Goal: Information Seeking & Learning: Check status

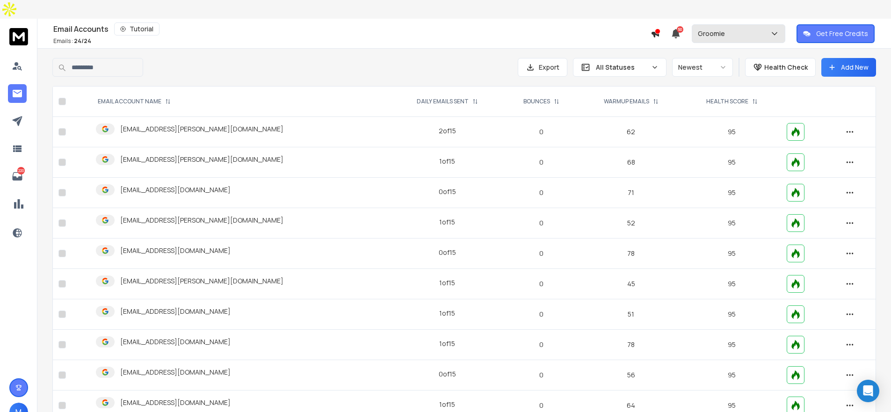
click at [728, 24] on button "Groomie" at bounding box center [739, 33] width 94 height 19
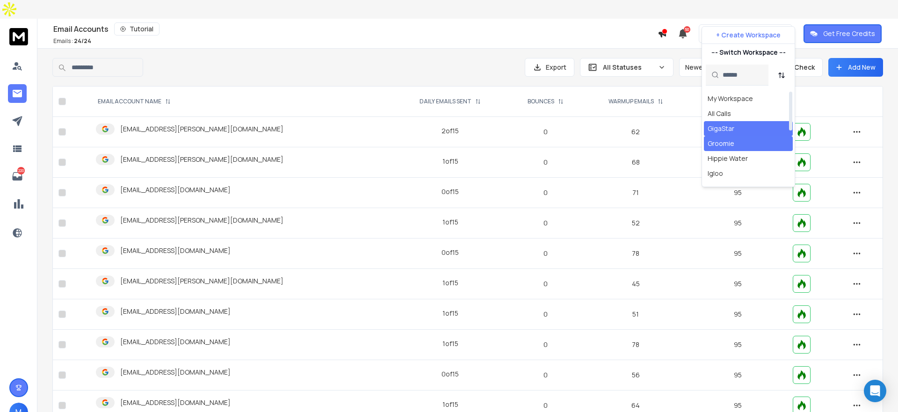
click at [733, 132] on div "GigaStar" at bounding box center [720, 128] width 27 height 9
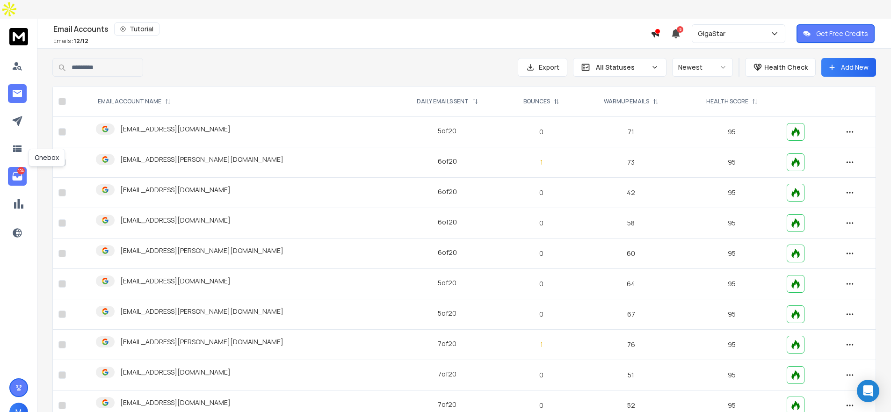
click at [18, 172] on icon at bounding box center [17, 176] width 10 height 8
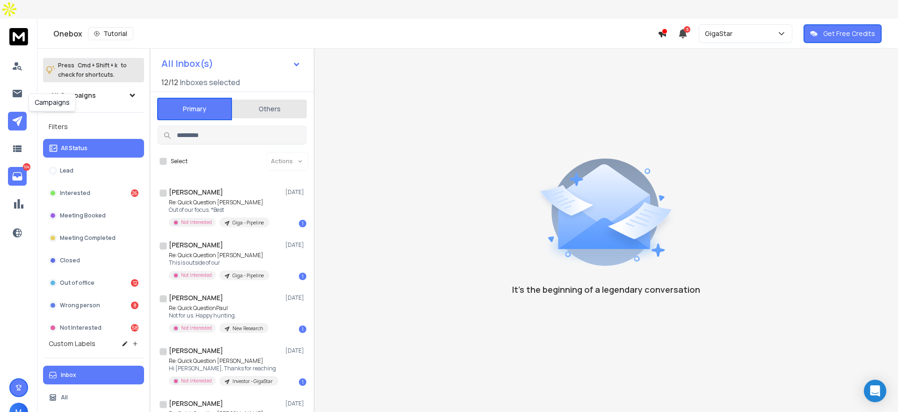
click at [20, 116] on icon at bounding box center [17, 121] width 10 height 10
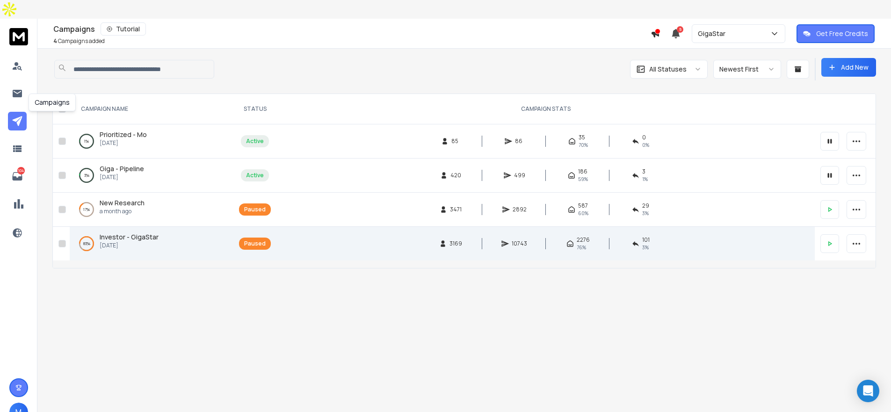
click at [389, 236] on div "3169 10743 2276 76 % 101 3 %" at bounding box center [545, 243] width 527 height 15
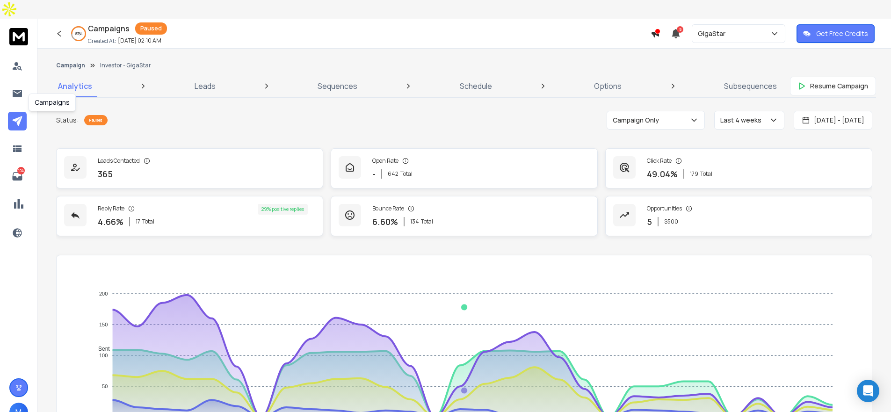
click at [18, 116] on icon at bounding box center [17, 121] width 10 height 10
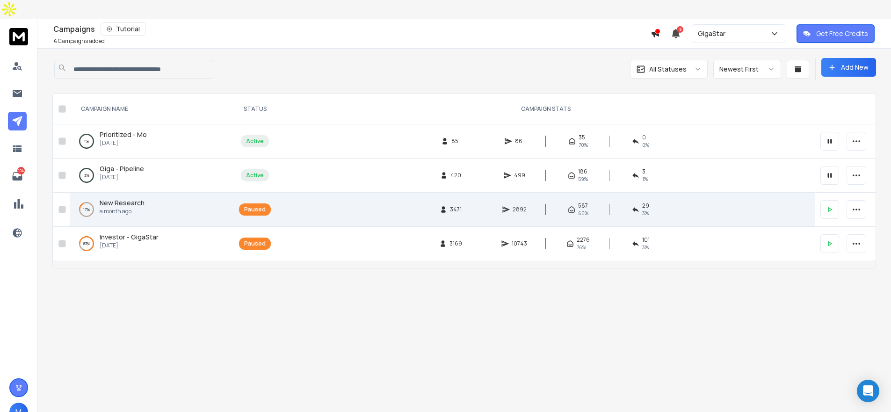
click at [389, 202] on div "3471 2892 587 60 % 29 3 %" at bounding box center [545, 209] width 527 height 15
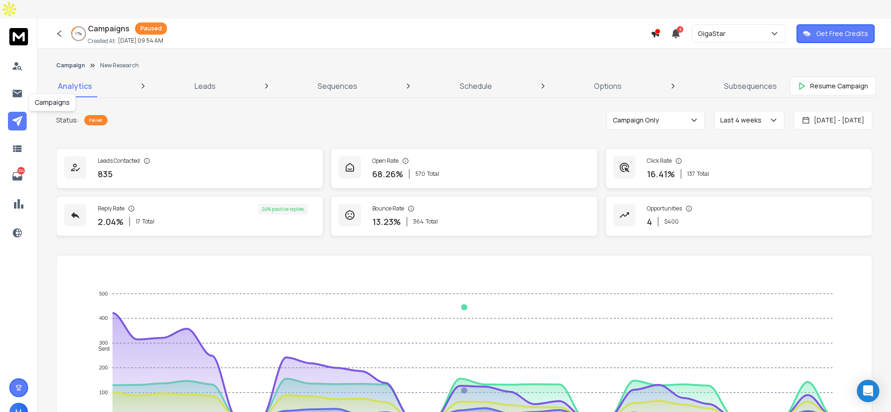
click at [19, 116] on icon at bounding box center [17, 121] width 10 height 10
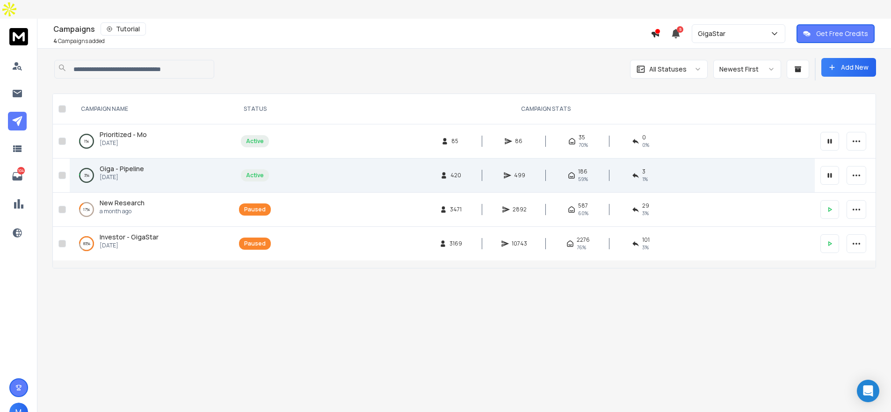
click at [361, 168] on div "420 499 186 59 % 3 1 %" at bounding box center [545, 175] width 527 height 15
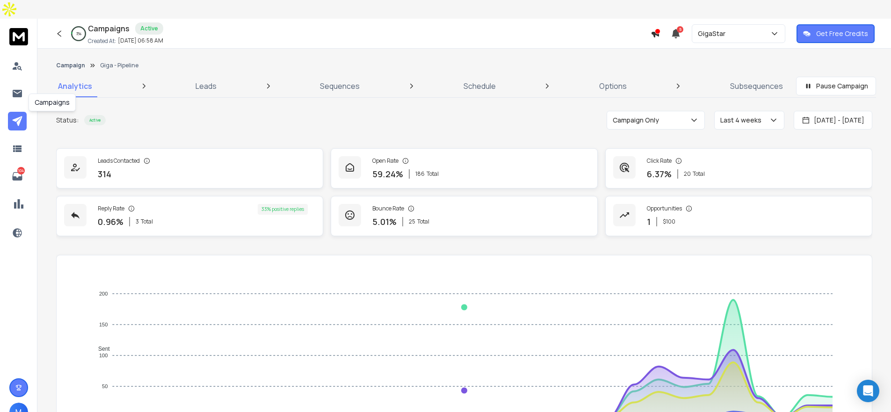
click at [14, 115] on icon at bounding box center [17, 120] width 11 height 11
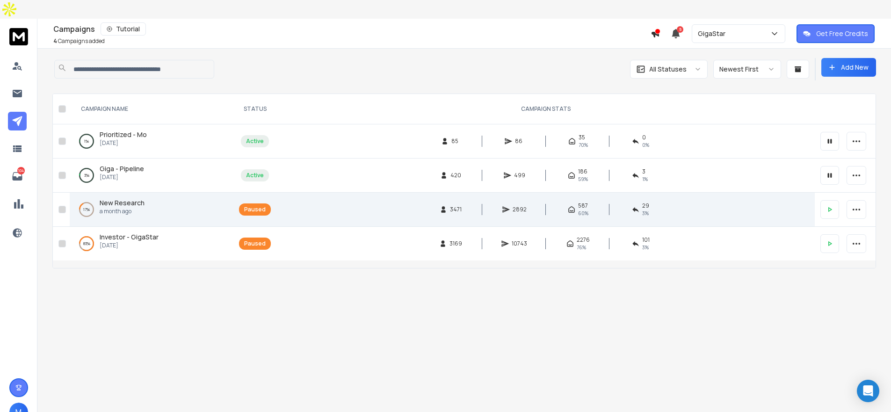
click at [354, 202] on div "3471 2892 587 60 % 29 3 %" at bounding box center [545, 209] width 527 height 15
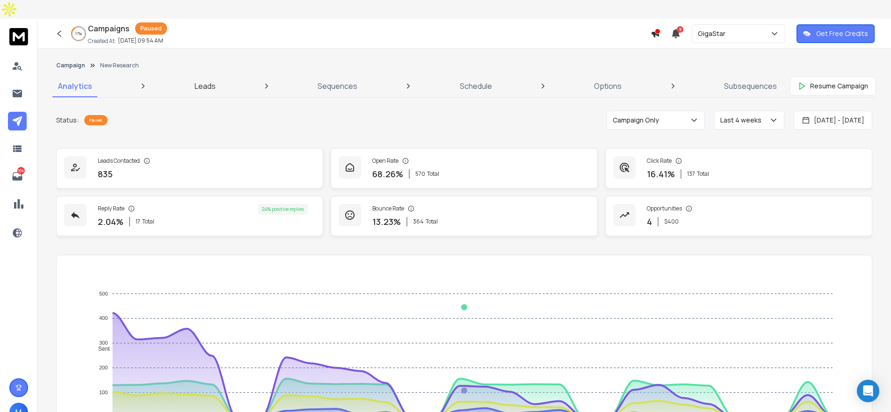
click at [209, 80] on p "Leads" at bounding box center [205, 85] width 21 height 11
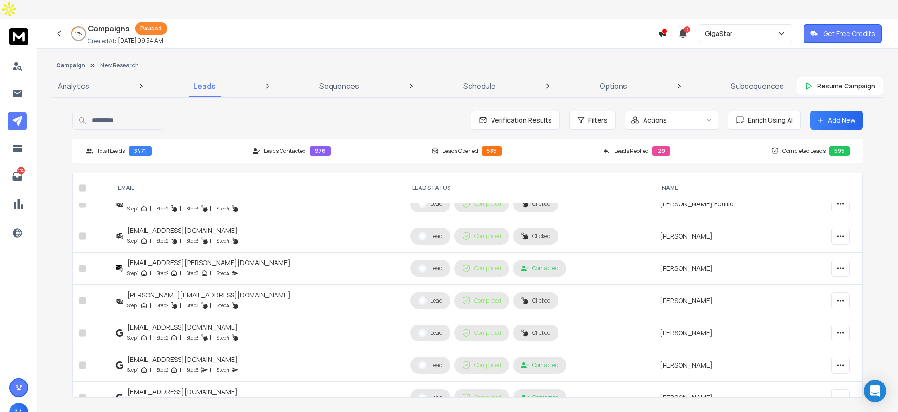
scroll to position [4653, 0]
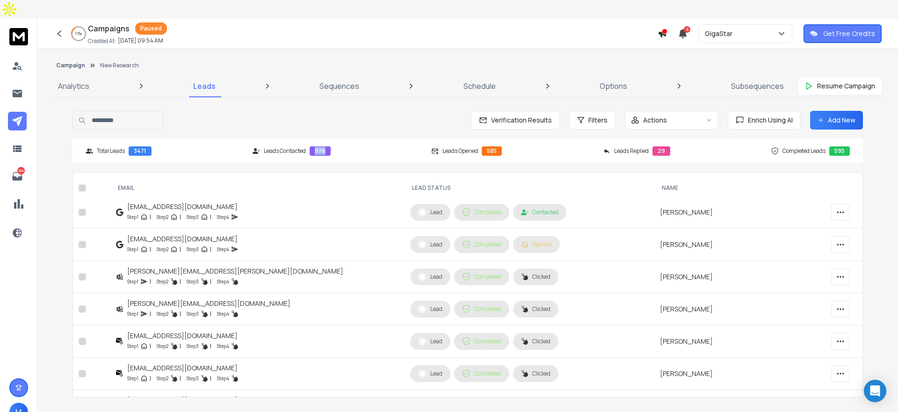
drag, startPoint x: 315, startPoint y: 132, endPoint x: 336, endPoint y: 133, distance: 21.5
click at [336, 139] on div "Total Leads 3471 Leads Contacted 976 Leads Opened 585 Leads Replied 29 Complete…" at bounding box center [467, 151] width 790 height 24
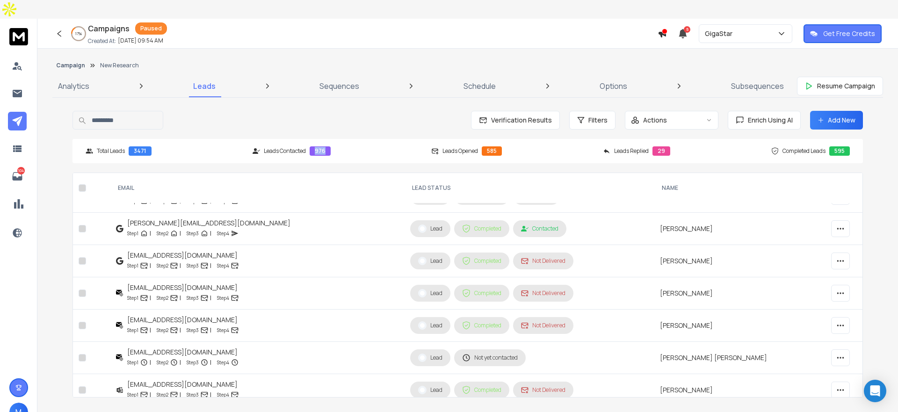
scroll to position [7879, 0]
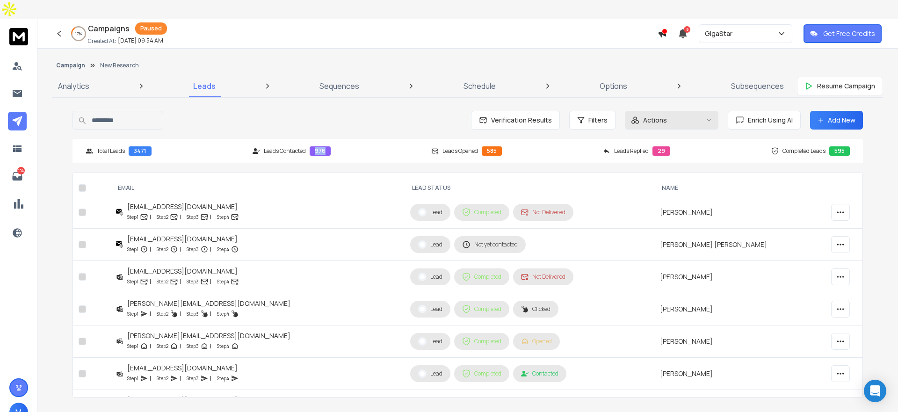
click at [659, 115] on p "Actions" at bounding box center [655, 119] width 24 height 9
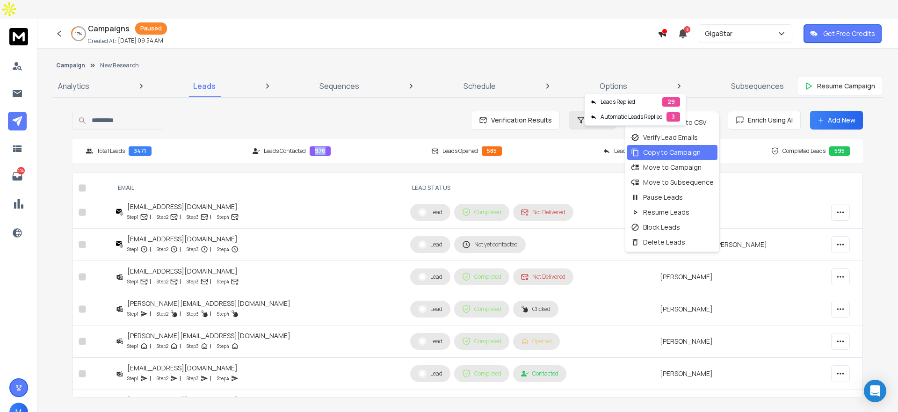
click at [597, 103] on div "Leads Replied" at bounding box center [612, 101] width 45 height 7
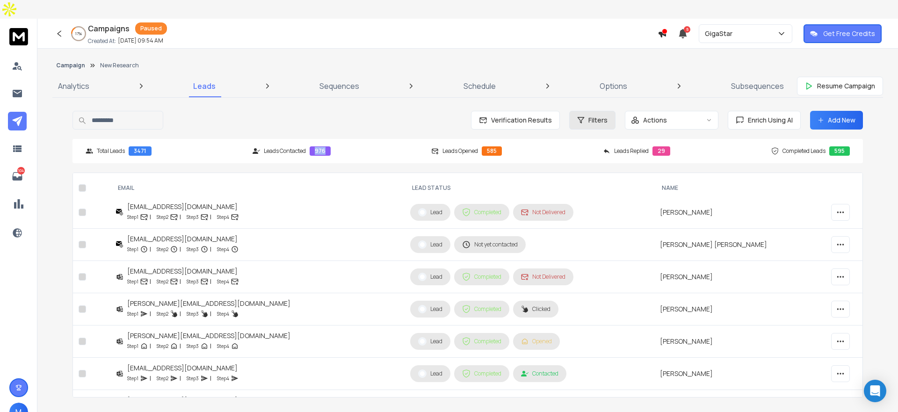
click at [582, 116] on icon "button" at bounding box center [580, 119] width 7 height 7
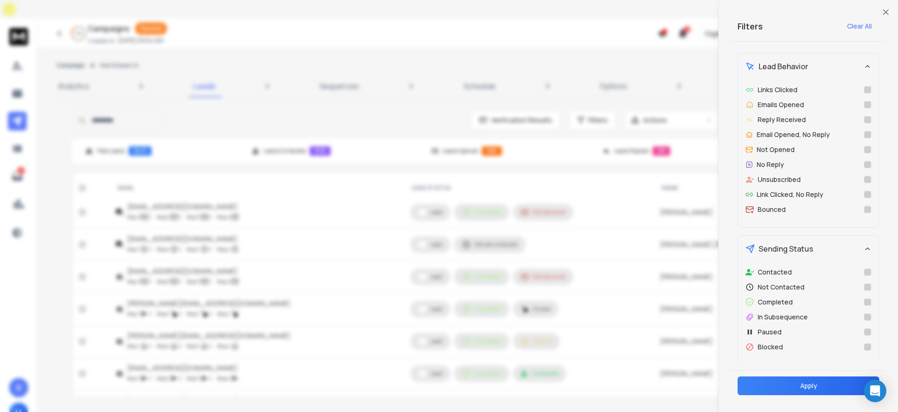
click at [807, 288] on div "Not Contacted" at bounding box center [808, 286] width 126 height 9
click at [864, 286] on button "Not Contacted" at bounding box center [867, 286] width 7 height 7
click at [829, 386] on button "Apply" at bounding box center [808, 385] width 142 height 19
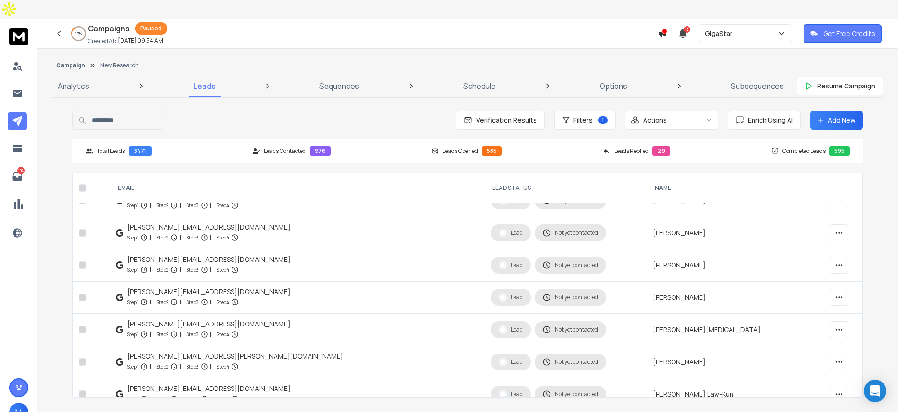
scroll to position [9492, 0]
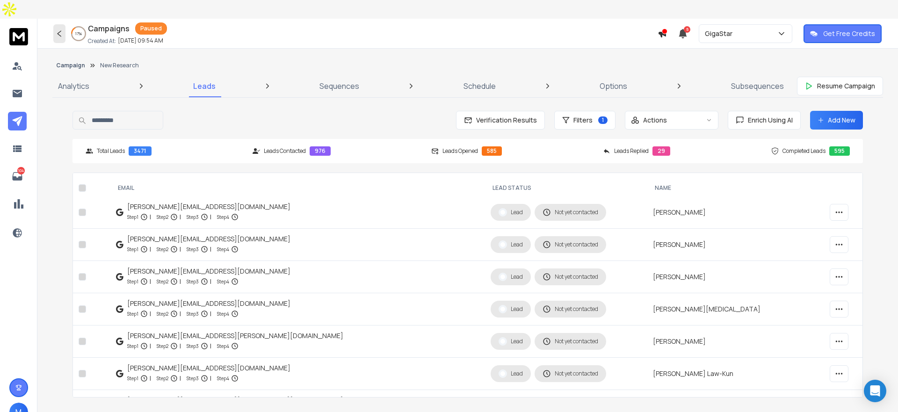
click at [61, 29] on icon at bounding box center [59, 33] width 8 height 8
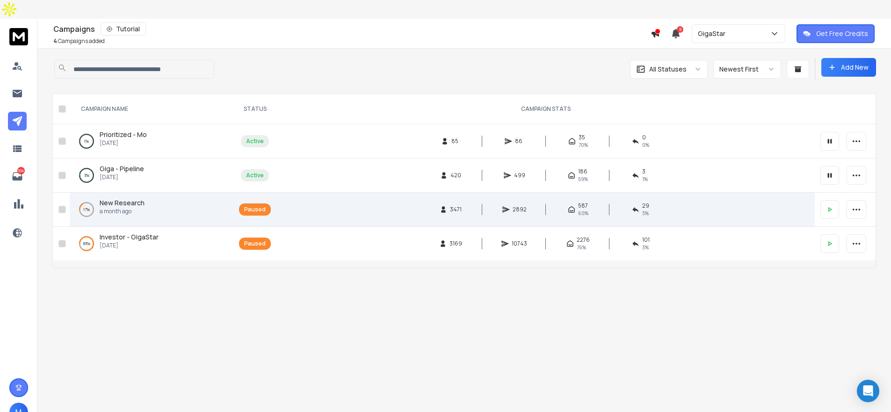
click at [385, 202] on div "3471 2892 587 60 % 29 3 %" at bounding box center [545, 209] width 527 height 15
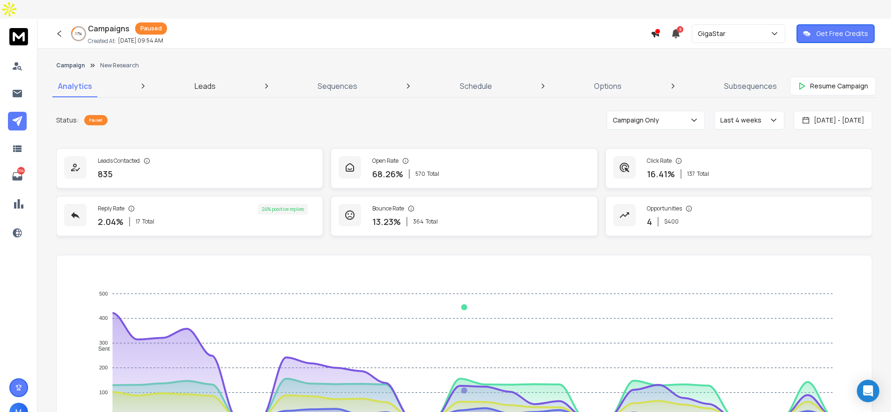
click at [207, 75] on link "Leads" at bounding box center [205, 86] width 32 height 22
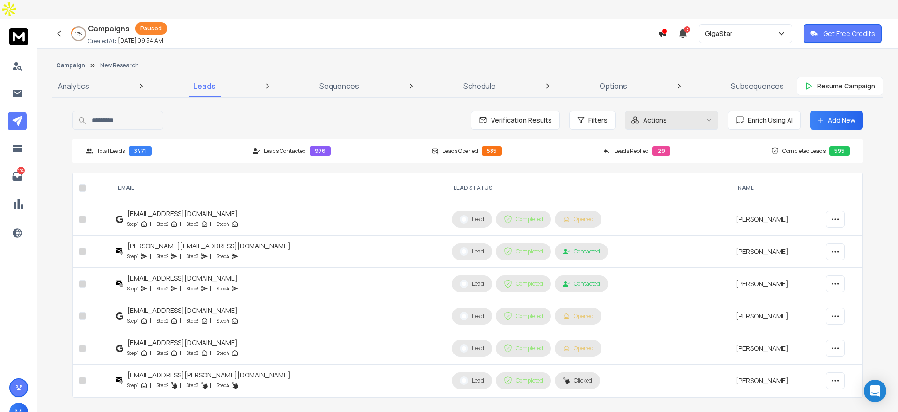
click at [652, 111] on button "Actions" at bounding box center [672, 120] width 94 height 19
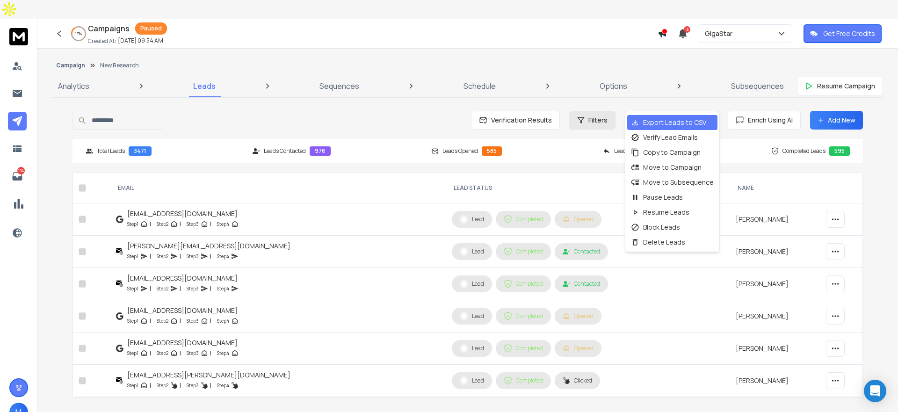
click at [607, 111] on button "Filters" at bounding box center [592, 120] width 46 height 19
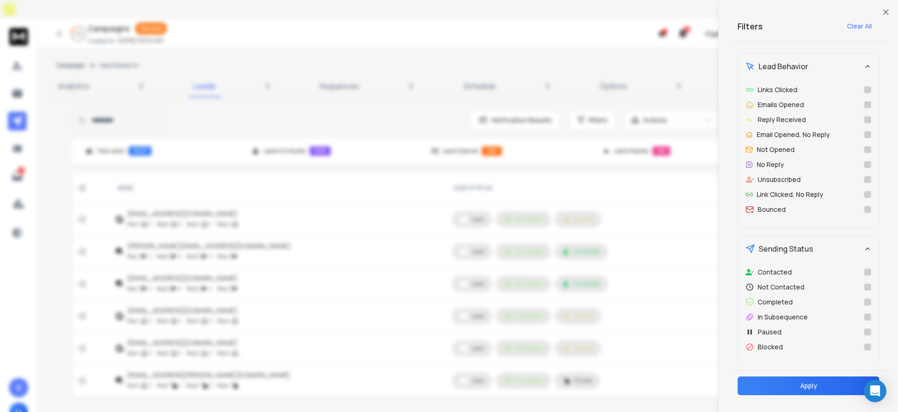
click at [492, 193] on div at bounding box center [449, 206] width 898 height 412
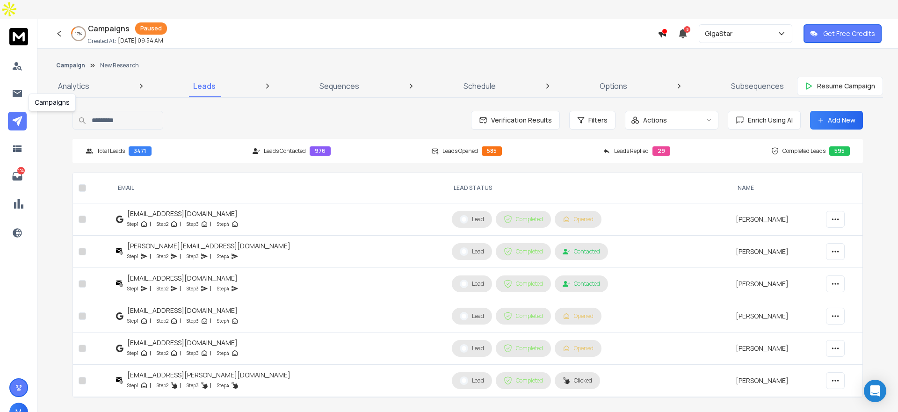
click at [18, 115] on icon at bounding box center [17, 120] width 11 height 11
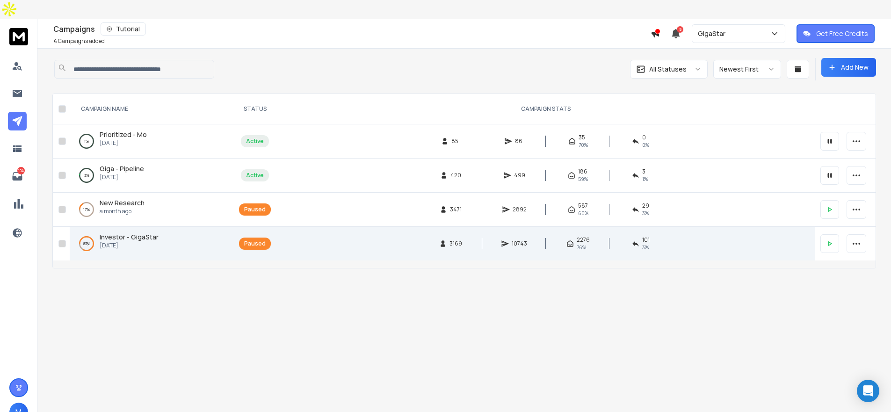
click at [143, 232] on span "Investor - GigaStar" at bounding box center [129, 236] width 59 height 9
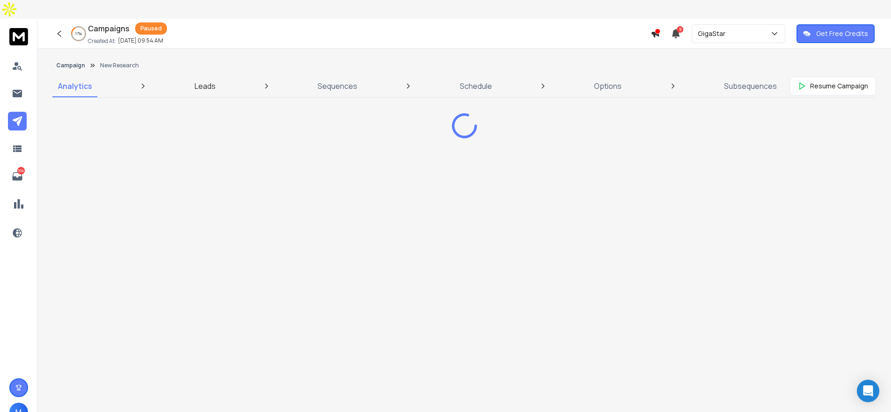
click at [209, 75] on link "Leads" at bounding box center [205, 86] width 32 height 22
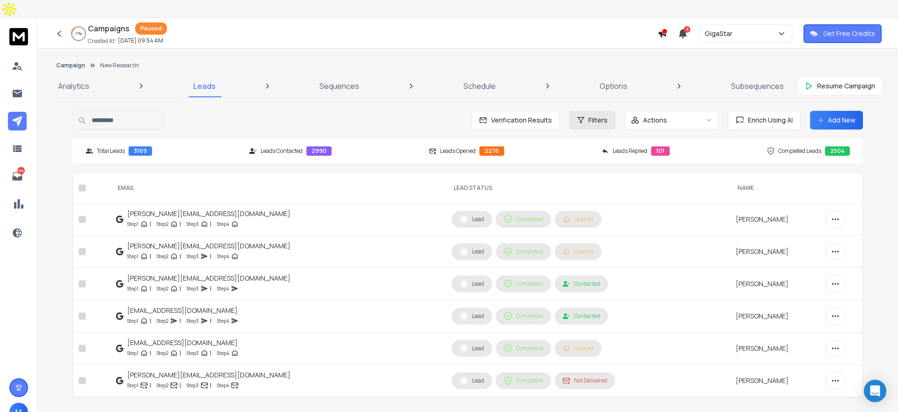
click at [587, 111] on button "Filters" at bounding box center [592, 120] width 46 height 19
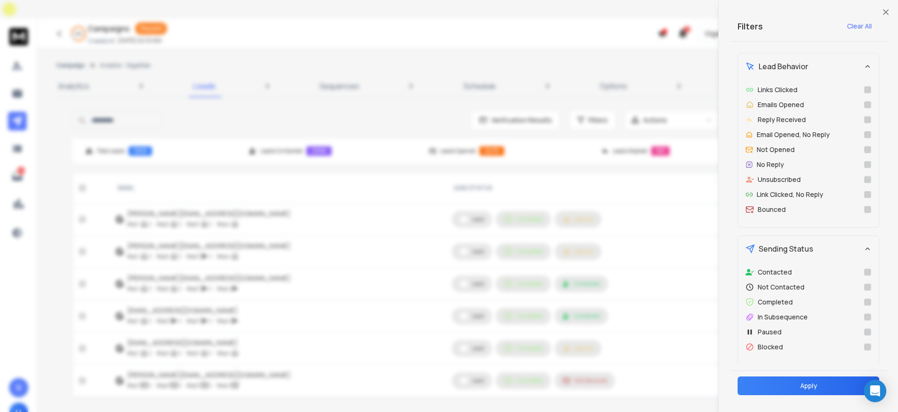
click at [812, 282] on div "Not Contacted" at bounding box center [808, 286] width 126 height 9
click at [867, 288] on div "Contacted Not Contacted Completed In Subsequence Paused Blocked" at bounding box center [808, 315] width 141 height 97
click at [864, 287] on button "Not Contacted" at bounding box center [867, 286] width 7 height 7
click at [815, 391] on button "Apply" at bounding box center [808, 385] width 142 height 19
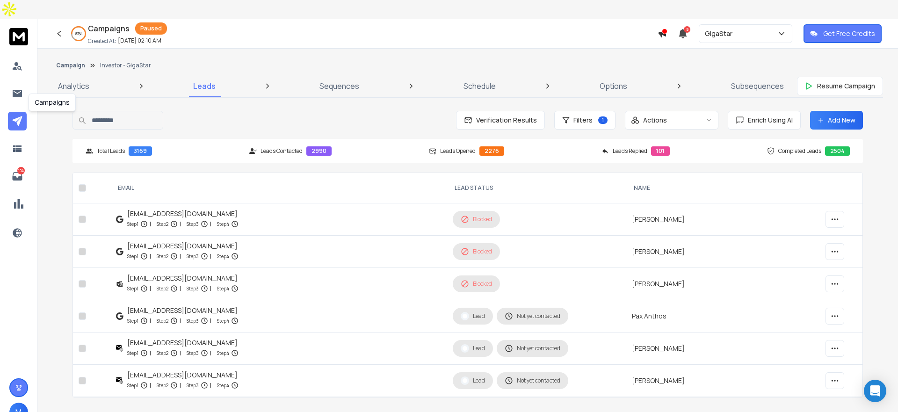
click at [16, 116] on icon at bounding box center [17, 121] width 10 height 10
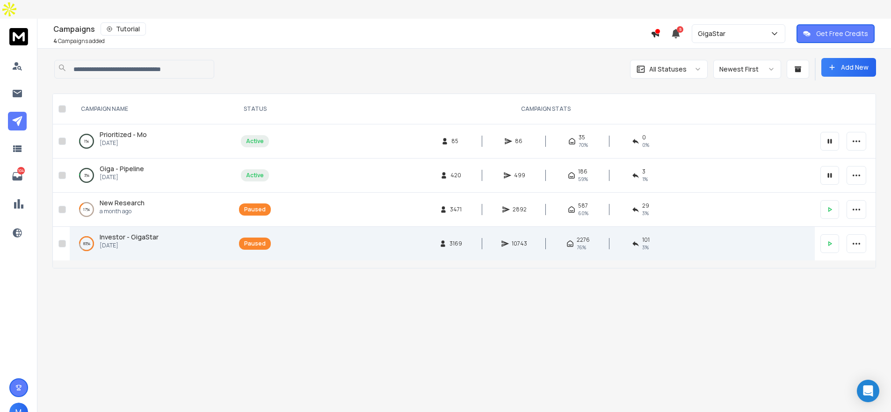
click at [133, 232] on span "Investor - GigaStar" at bounding box center [129, 236] width 59 height 9
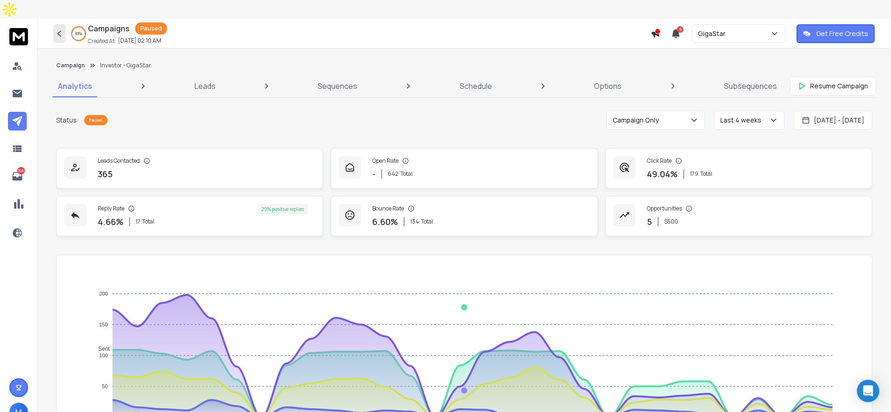
click at [64, 24] on button at bounding box center [59, 33] width 12 height 19
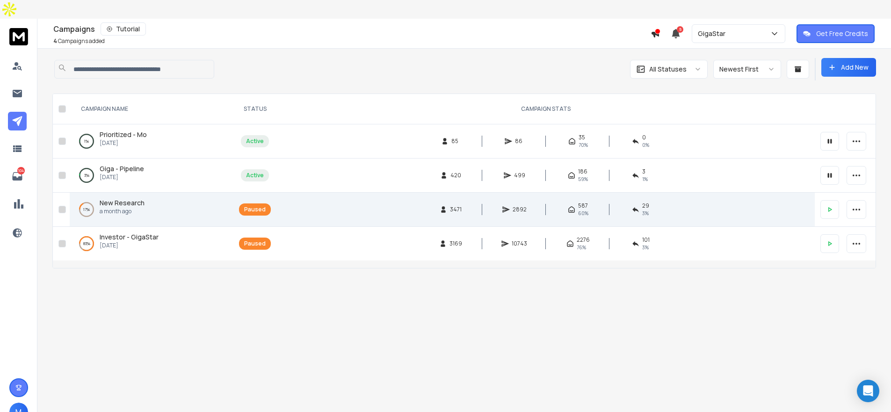
click at [171, 198] on div "17 % New Research a month ago" at bounding box center [151, 209] width 145 height 22
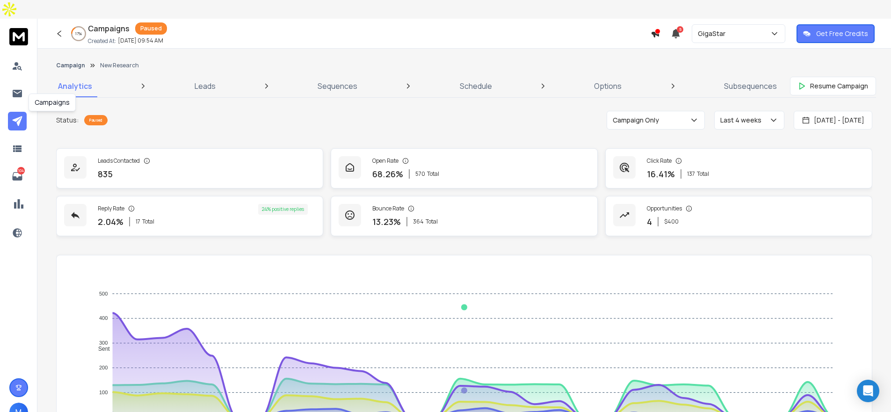
click at [15, 115] on icon at bounding box center [17, 120] width 11 height 11
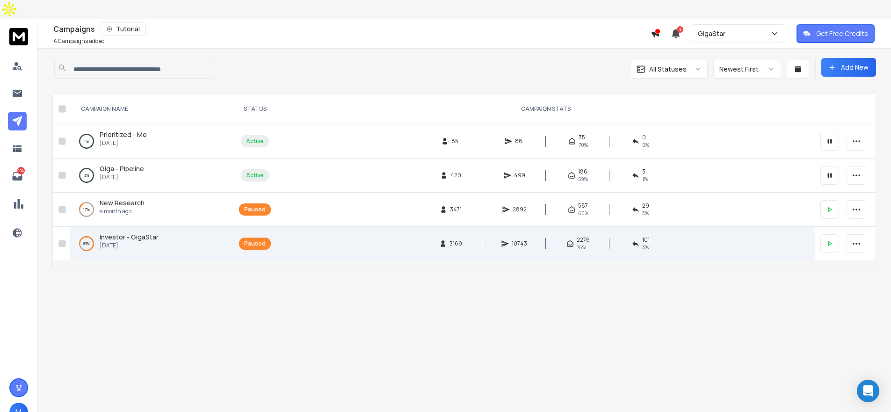
click at [169, 232] on div "83 % Investor - GigaStar [DATE]" at bounding box center [151, 243] width 145 height 22
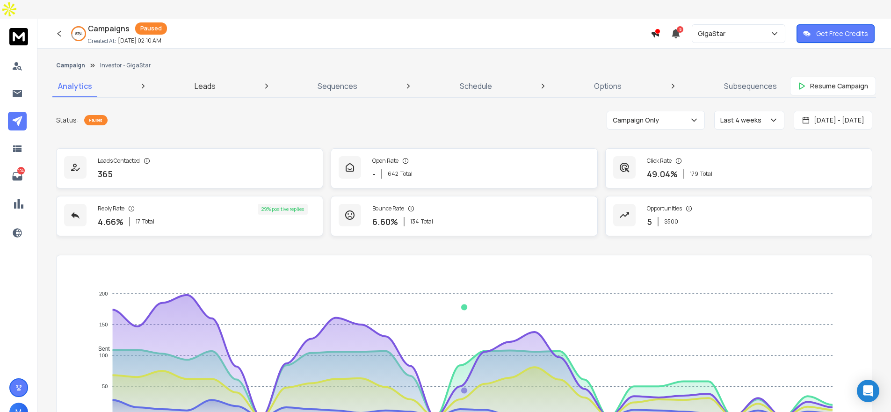
click at [207, 80] on p "Leads" at bounding box center [205, 85] width 21 height 11
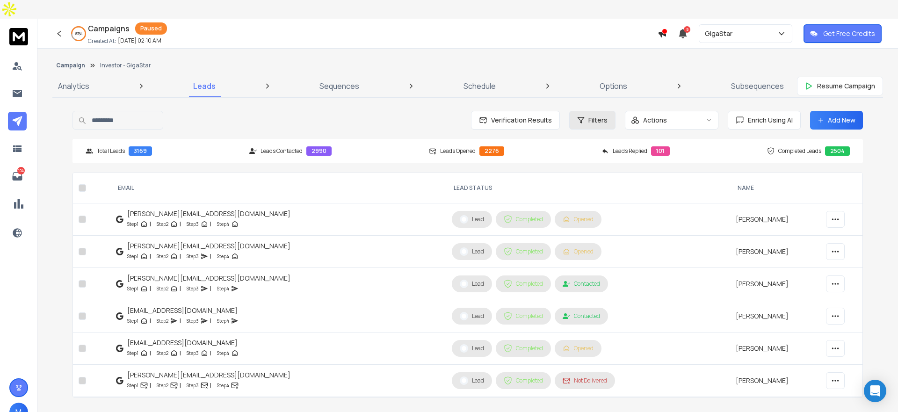
click at [587, 111] on button "Filters" at bounding box center [592, 120] width 46 height 19
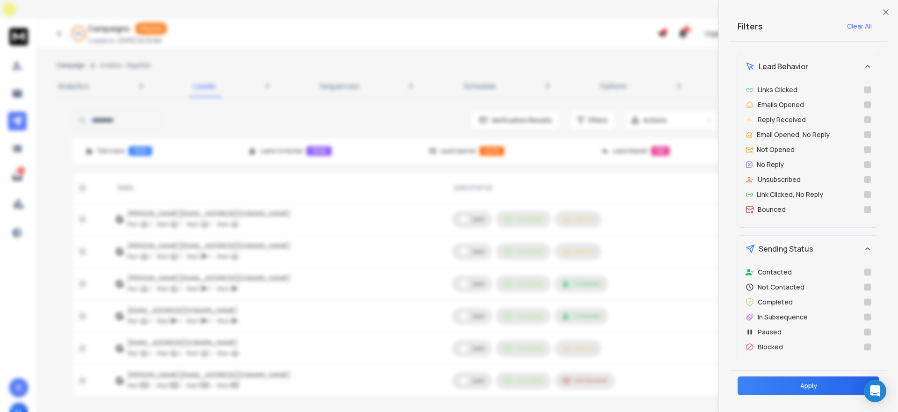
click at [836, 293] on div "Contacted Not Contacted Completed In Subsequence Paused Blocked" at bounding box center [808, 315] width 141 height 97
click at [864, 288] on button "Not Contacted" at bounding box center [867, 286] width 7 height 7
click at [837, 391] on button "Apply" at bounding box center [808, 385] width 142 height 19
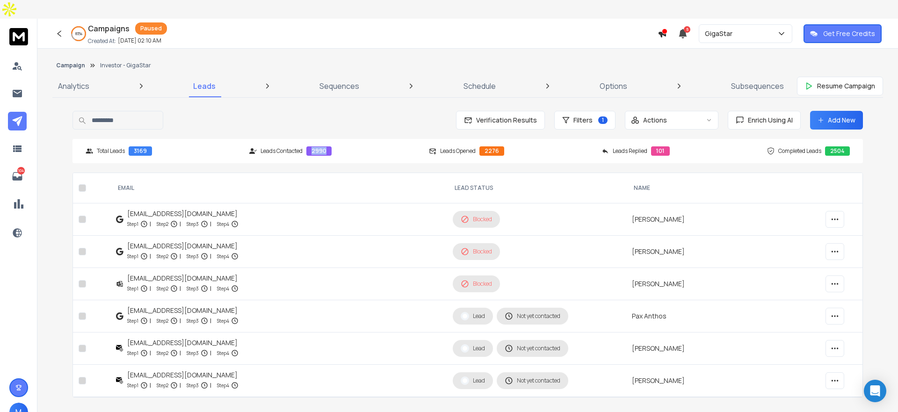
drag, startPoint x: 314, startPoint y: 131, endPoint x: 348, endPoint y: 132, distance: 34.6
click at [348, 139] on div "Total Leads 3169 Leads Contacted 2990 Leads Opened 2276 Leads Replied 101 Compl…" at bounding box center [467, 151] width 790 height 24
click at [79, 184] on button "Select this Page" at bounding box center [82, 187] width 7 height 7
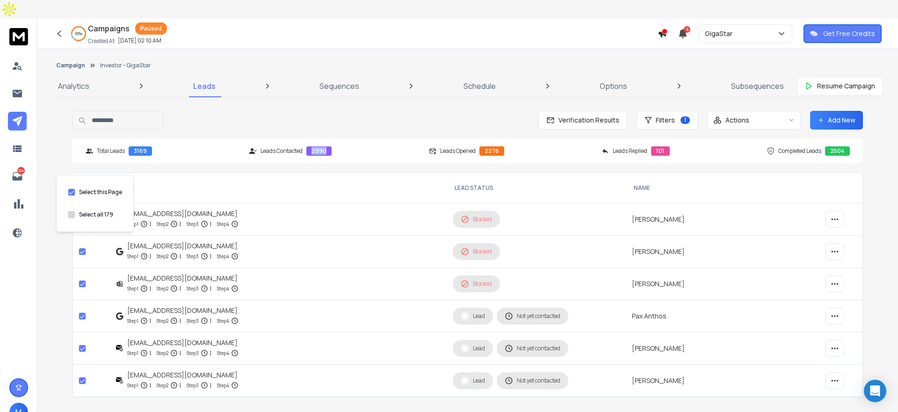
click at [75, 62] on button "Campaign" at bounding box center [70, 65] width 29 height 7
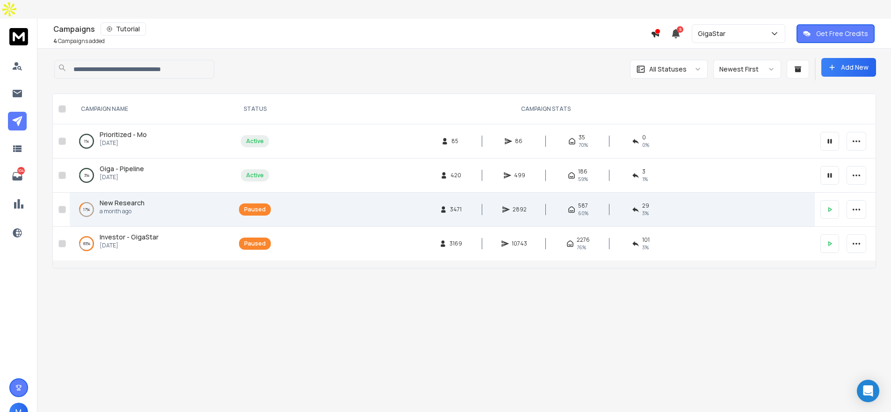
click at [155, 198] on div "17 % New Research a month ago" at bounding box center [151, 209] width 145 height 22
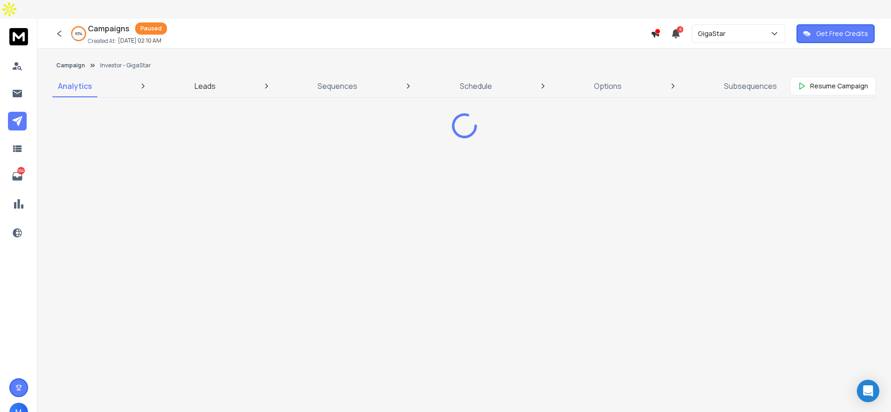
click at [201, 80] on p "Leads" at bounding box center [205, 85] width 21 height 11
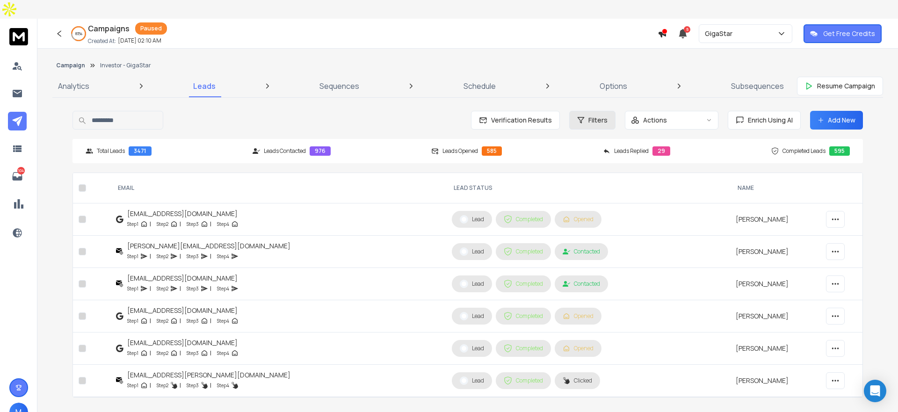
click at [591, 115] on span "Filters" at bounding box center [597, 119] width 19 height 9
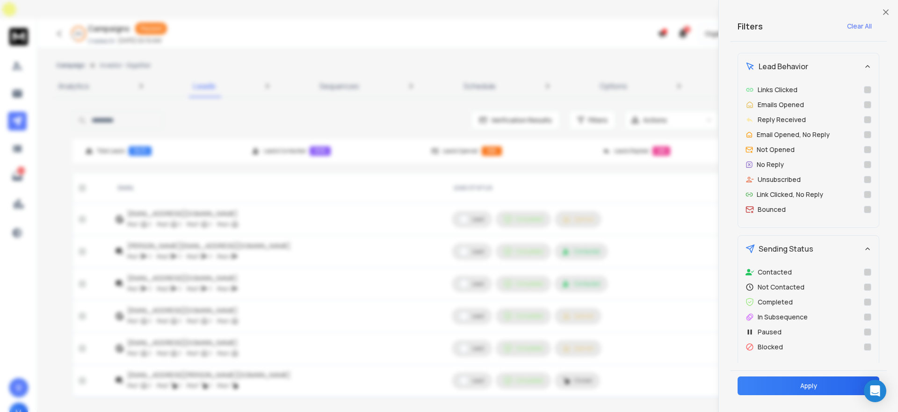
click at [825, 287] on div "Not Contacted" at bounding box center [808, 286] width 126 height 9
click at [869, 288] on div "Contacted Not Contacted Completed In Subsequence Paused Blocked" at bounding box center [808, 315] width 141 height 97
click at [864, 287] on button "Not Contacted" at bounding box center [867, 286] width 7 height 7
click at [852, 383] on button "Apply" at bounding box center [808, 385] width 142 height 19
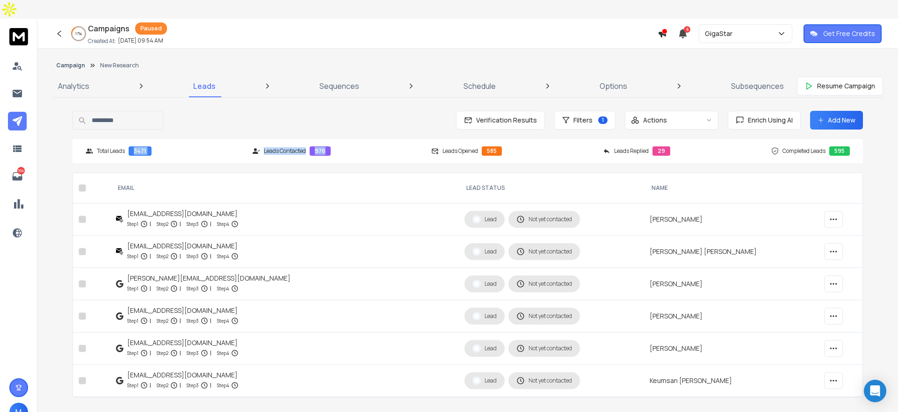
drag, startPoint x: 132, startPoint y: 132, endPoint x: 333, endPoint y: 134, distance: 200.6
click at [333, 139] on div "Total Leads 3471 Leads Contacted 976 Leads Opened 585 Leads Replied 29 Complete…" at bounding box center [467, 151] width 790 height 24
click at [12, 115] on icon at bounding box center [17, 120] width 11 height 11
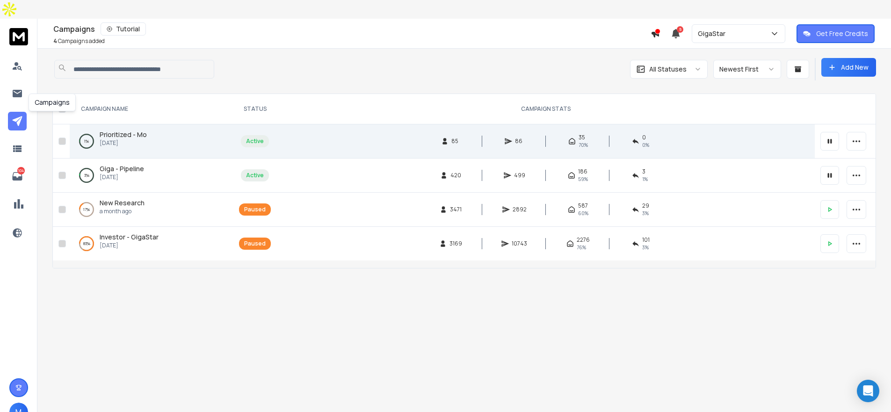
click at [375, 124] on td "85 86 35 70 % 0 0 %" at bounding box center [545, 141] width 538 height 34
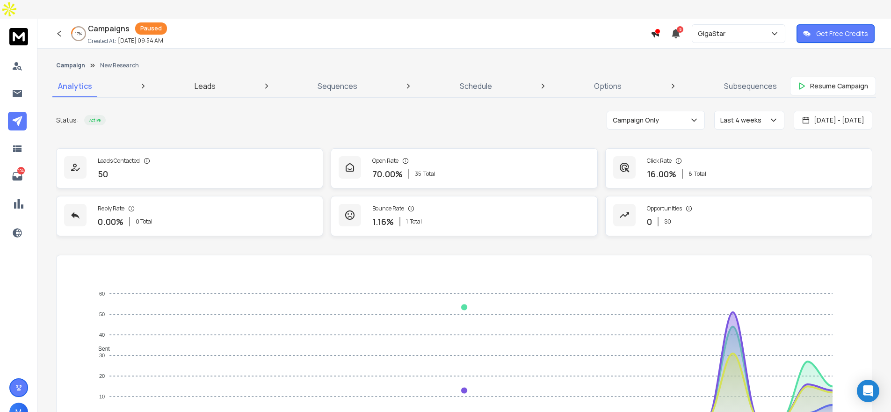
click at [199, 80] on p "Leads" at bounding box center [205, 85] width 21 height 11
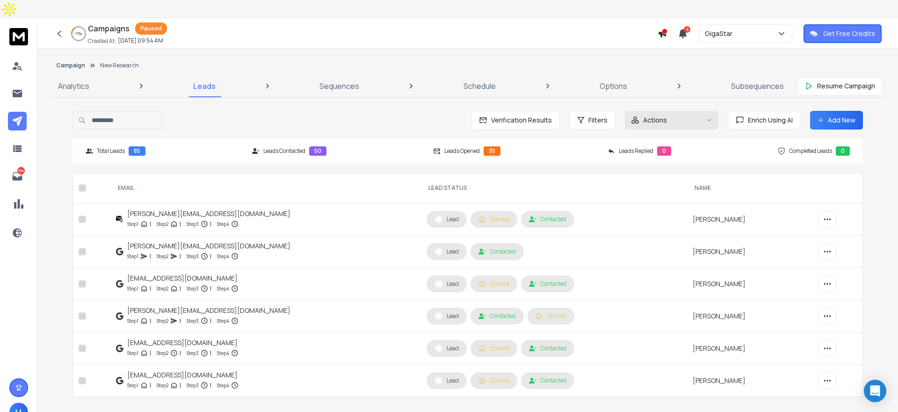
click at [656, 115] on p "Actions" at bounding box center [655, 119] width 24 height 9
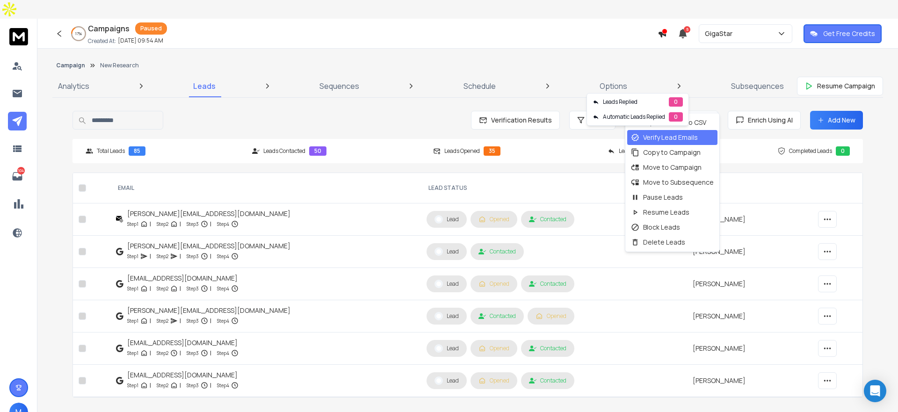
click at [598, 107] on div "Leads Replied 0 Automatic Leads Replied 0" at bounding box center [637, 109] width 90 height 24
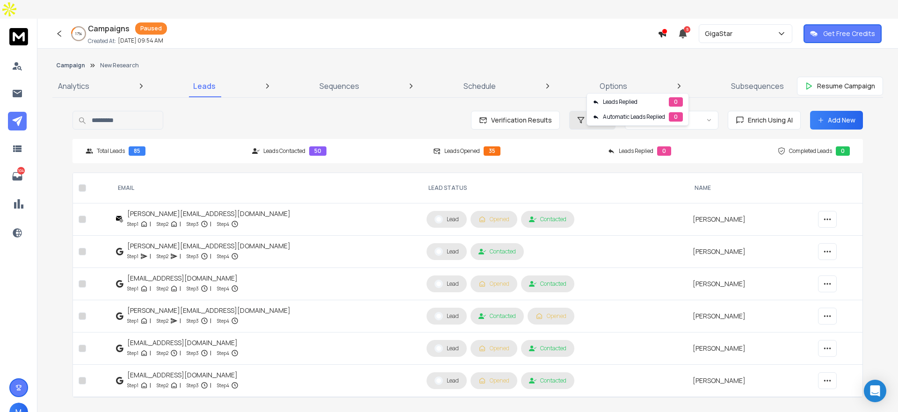
click at [576, 111] on button "Filters" at bounding box center [592, 120] width 46 height 19
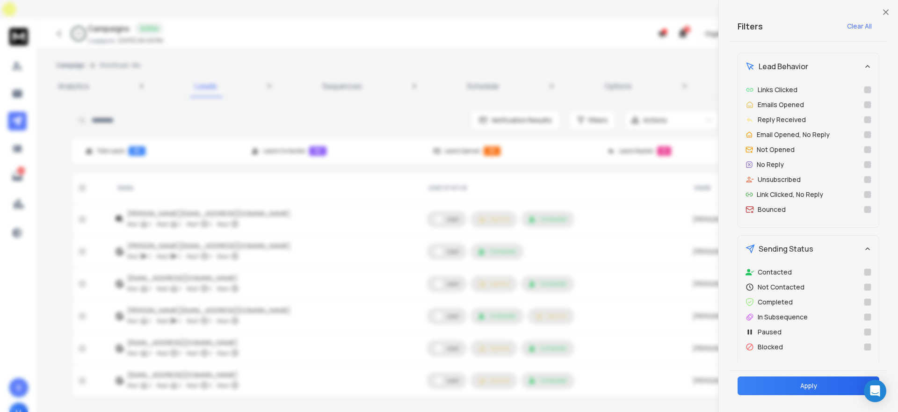
click at [804, 288] on div "Not Contacted" at bounding box center [808, 286] width 126 height 9
click at [864, 287] on button "Not Contacted" at bounding box center [867, 286] width 7 height 7
click at [842, 388] on button "Apply" at bounding box center [808, 385] width 142 height 19
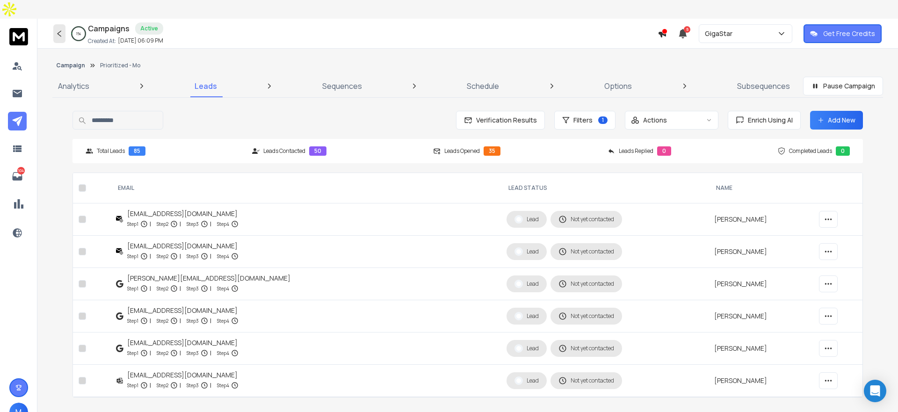
click at [58, 29] on icon at bounding box center [59, 33] width 8 height 8
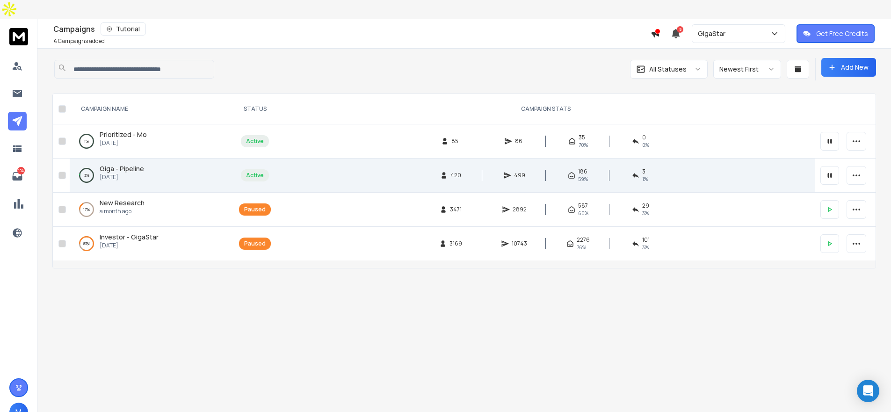
click at [137, 164] on span "Giga - Pipeline" at bounding box center [122, 168] width 44 height 9
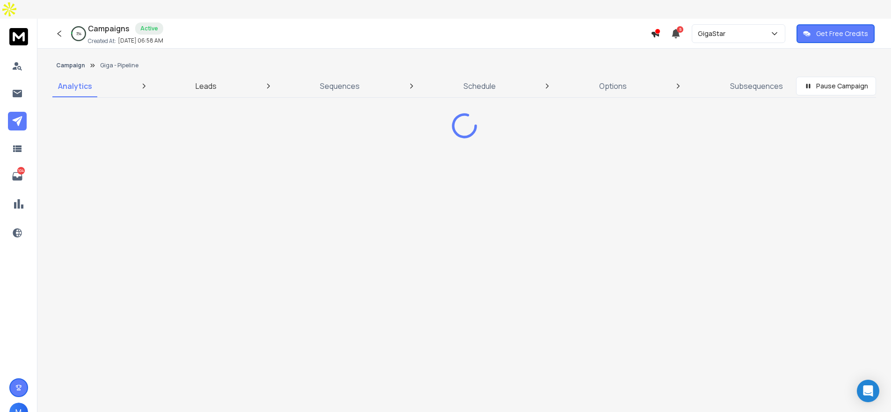
click at [211, 80] on p "Leads" at bounding box center [205, 85] width 21 height 11
